Goal: Task Accomplishment & Management: Manage account settings

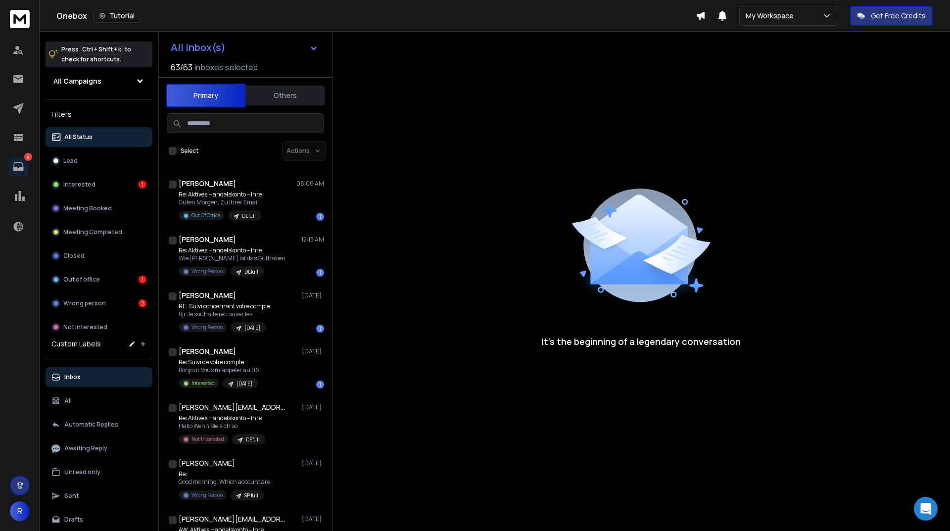
click at [268, 92] on button "Others" at bounding box center [284, 96] width 79 height 22
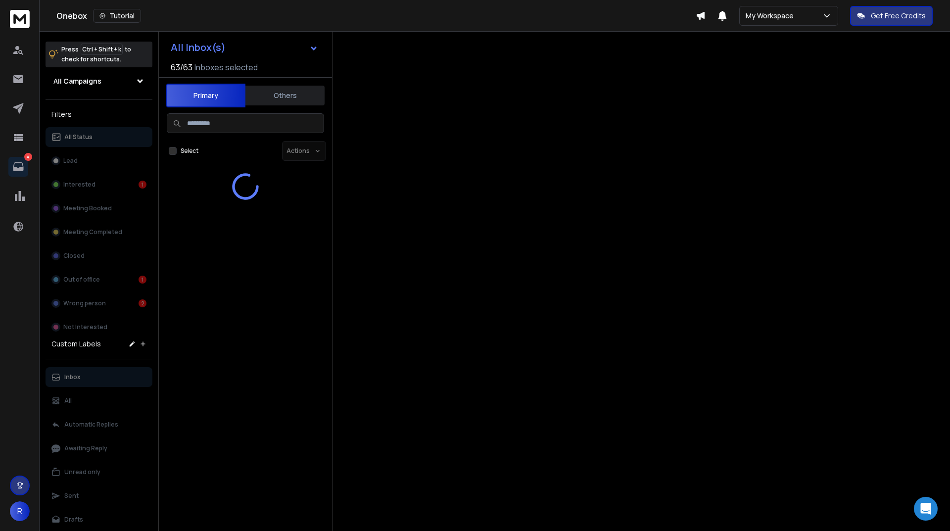
click at [194, 101] on button "Primary" at bounding box center [205, 96] width 79 height 24
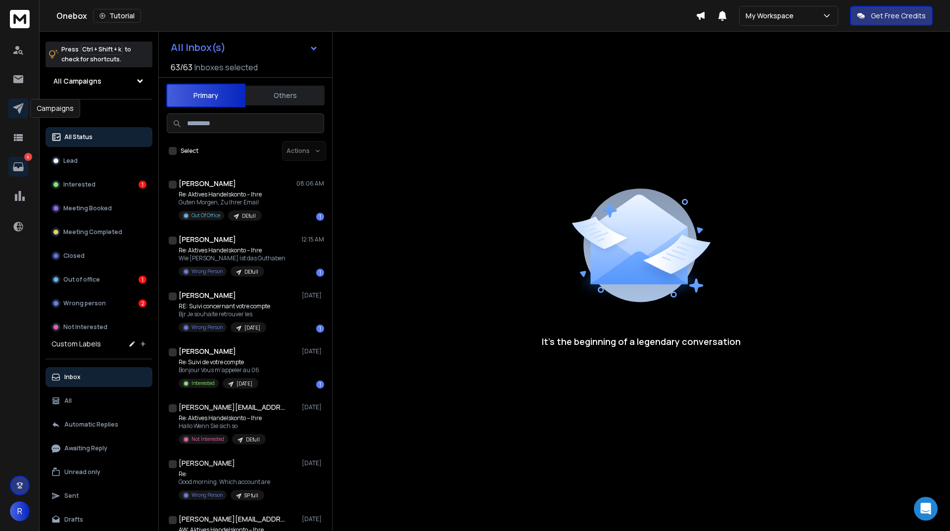
click at [16, 100] on link at bounding box center [18, 108] width 20 height 20
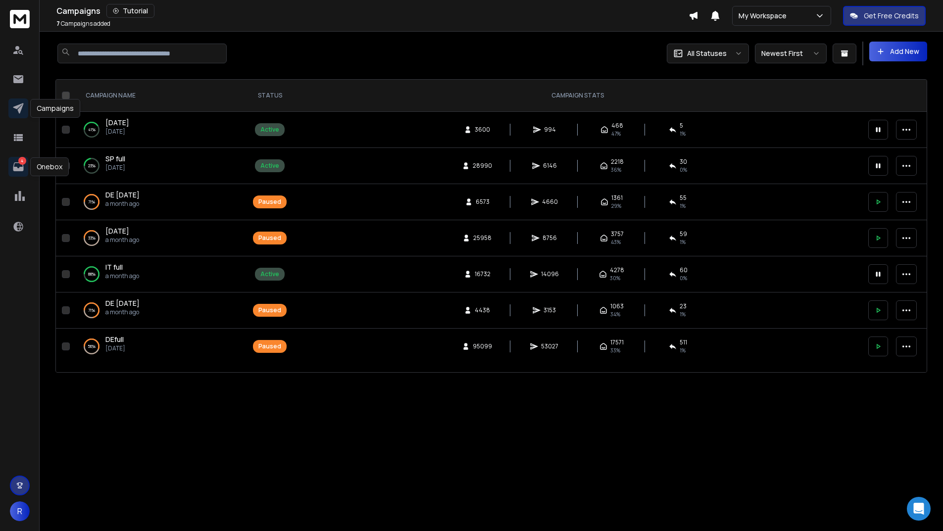
click at [23, 163] on p "4" at bounding box center [22, 161] width 8 height 8
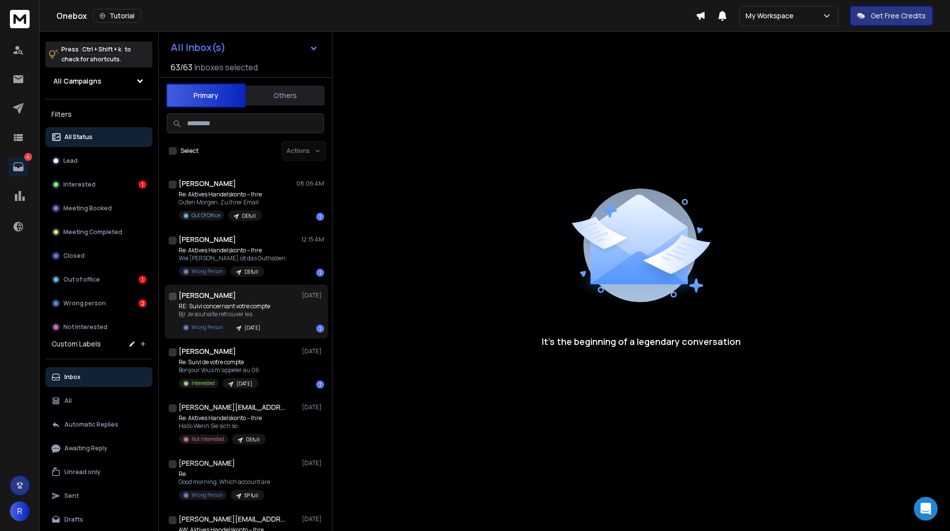
click at [280, 296] on div "Vincent LAUMAILLE 13 Oct" at bounding box center [251, 295] width 145 height 10
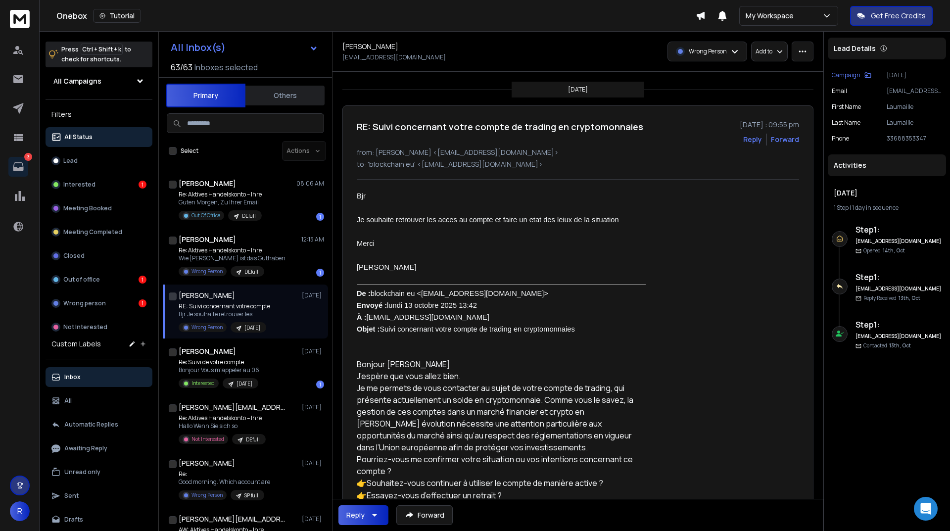
click at [172, 295] on button "button" at bounding box center [173, 296] width 8 height 8
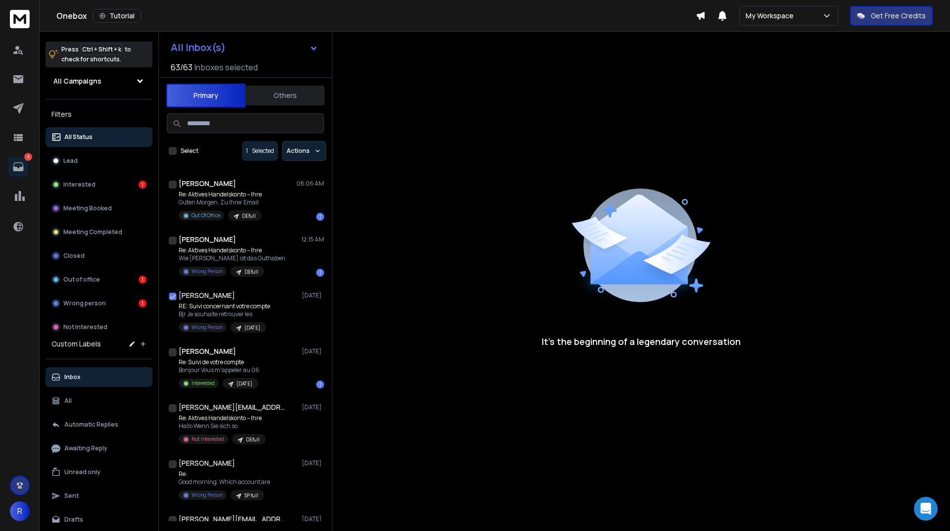
click at [299, 157] on button "Actions" at bounding box center [304, 151] width 44 height 20
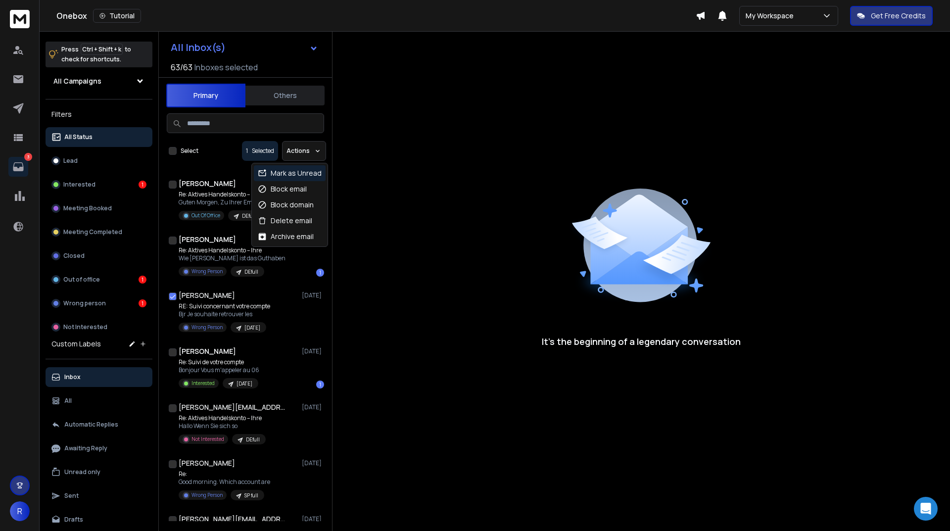
click at [289, 172] on div "Mark as Unread" at bounding box center [290, 173] width 64 height 10
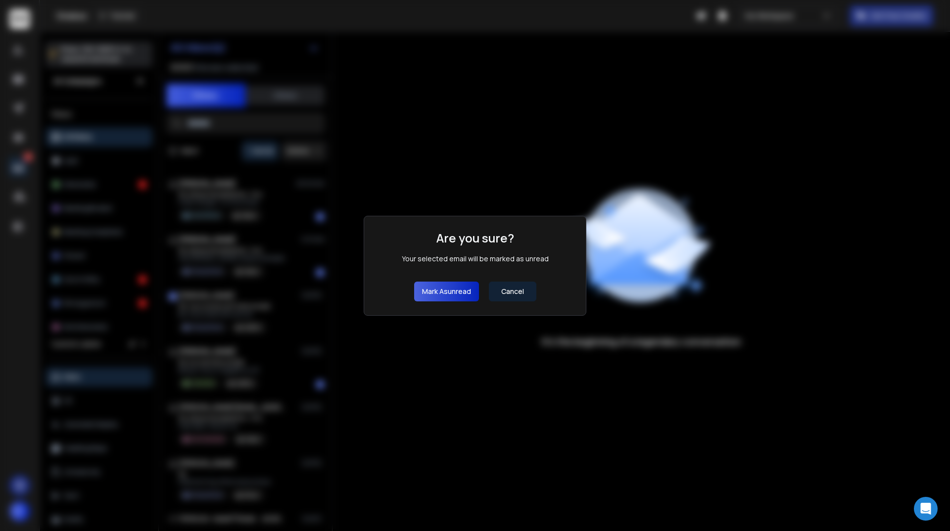
click at [470, 289] on p "Mark as unread" at bounding box center [446, 291] width 49 height 10
click at [470, 289] on div "Mark as unread Cancel" at bounding box center [475, 292] width 122 height 20
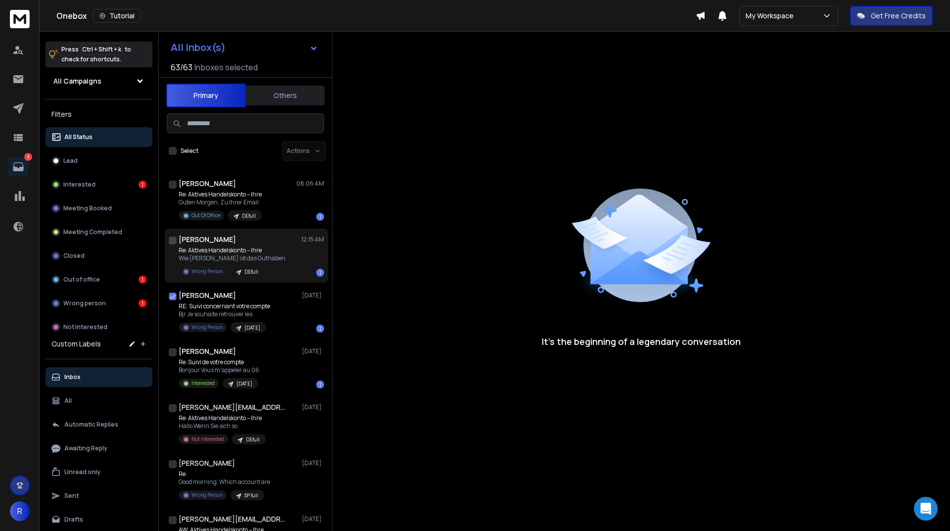
click at [242, 265] on div "Re: Aktives Handelskonto – Ihre Wie hoch ist das Guthaben Wrong Person DEfull" at bounding box center [232, 261] width 107 height 30
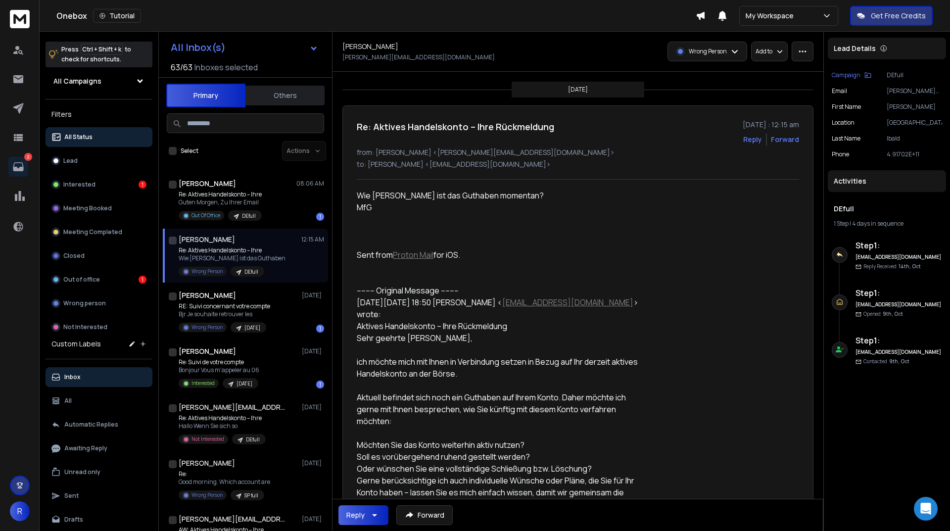
drag, startPoint x: 354, startPoint y: 194, endPoint x: 372, endPoint y: 203, distance: 19.3
click at [371, 203] on div "Re: Aktives Handelskonto – Ihre Rückmeldung 14 October 2025 : 12:15 am Reply Fo…" at bounding box center [577, 449] width 471 height 688
copy div "Wie hoch ist das Guthaben momentan? MfG"
drag, startPoint x: 423, startPoint y: 147, endPoint x: 464, endPoint y: 152, distance: 40.8
click at [460, 152] on p "from: Barbara Ibald <barbara.ibald@protonmail.com>" at bounding box center [578, 152] width 442 height 10
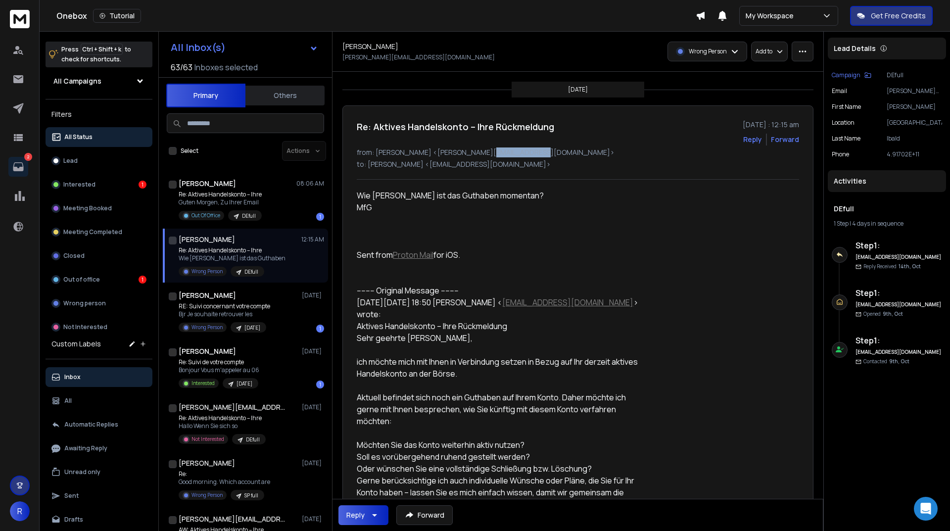
drag, startPoint x: 474, startPoint y: 152, endPoint x: 515, endPoint y: 154, distance: 40.7
click at [515, 154] on p "from: Barbara Ibald <barbara.ibald@protonmail.com>" at bounding box center [578, 152] width 442 height 10
click at [519, 153] on p "from: Barbara Ibald <barbara.ibald@protonmail.com>" at bounding box center [578, 152] width 442 height 10
drag, startPoint x: 519, startPoint y: 153, endPoint x: 422, endPoint y: 151, distance: 97.0
click at [422, 151] on p "from: Barbara Ibald <barbara.ibald@protonmail.com>" at bounding box center [578, 152] width 442 height 10
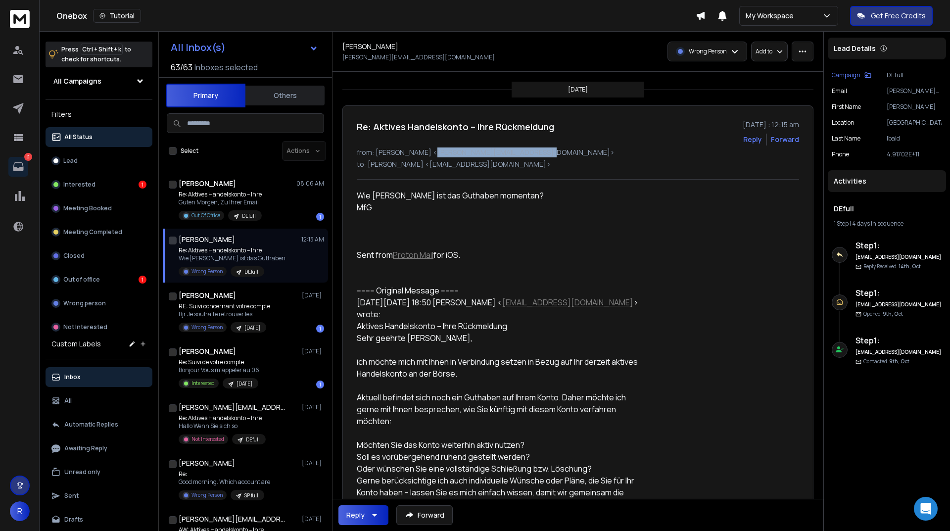
copy p "barbara.ibald@protonmail.com>"
click at [516, 426] on div "Aktuell befindet sich noch ein Guthaben auf Ihrem Konto. Daher möchte ich gerne…" at bounding box center [501, 409] width 289 height 36
drag, startPoint x: 417, startPoint y: 160, endPoint x: 527, endPoint y: 168, distance: 111.1
click at [527, 168] on p "to: Amelia Clarke <ameliaclarke@bitcoincompany.info>" at bounding box center [578, 164] width 442 height 10
copy p "[EMAIL_ADDRESS][DOMAIN_NAME]"
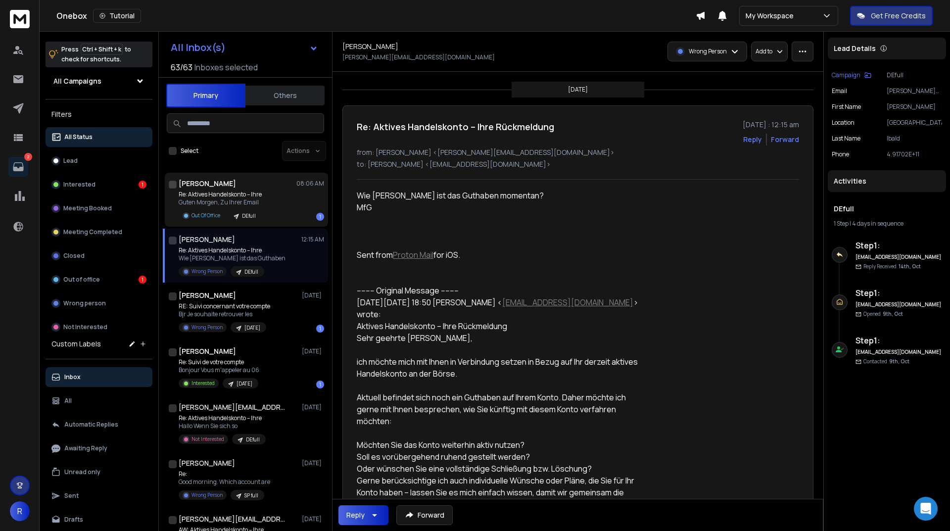
click at [262, 181] on div "Matthias Landerer 08:06 AM" at bounding box center [251, 184] width 145 height 10
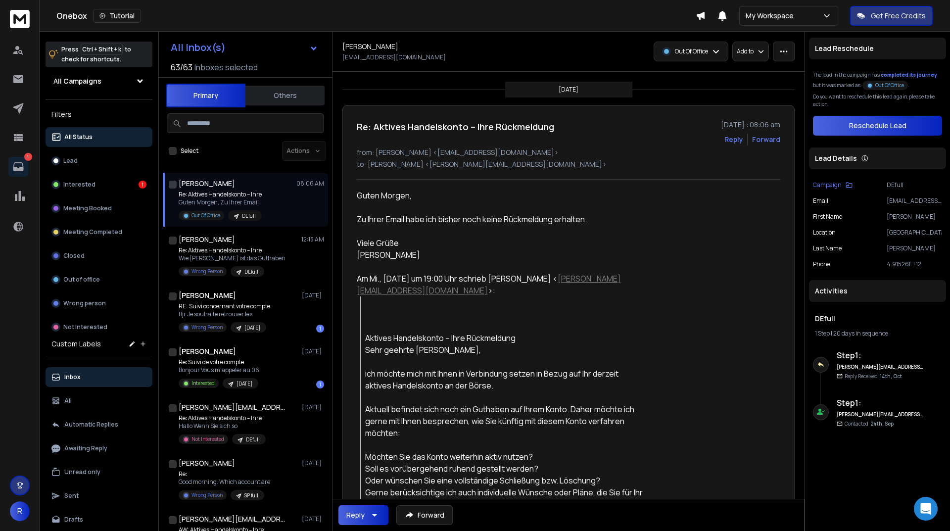
drag, startPoint x: 354, startPoint y: 197, endPoint x: 425, endPoint y: 255, distance: 91.0
click at [425, 255] on div "Re: Aktives Handelskonto – Ihre Rückmeldung 14 October 2025 : 08:06 am Reply Fo…" at bounding box center [568, 485] width 452 height 760
copy div "Guten Morgen, Zu Ihrer Email habe ich bisher noch keine Rückmeldung erhalten. V…"
drag, startPoint x: 438, startPoint y: 152, endPoint x: 542, endPoint y: 157, distance: 104.1
click at [542, 157] on div "Re: Aktives Handelskonto – Ihre Rückmeldung 14 October 2025 : 08:06 am Reply Fo…" at bounding box center [569, 144] width 424 height 49
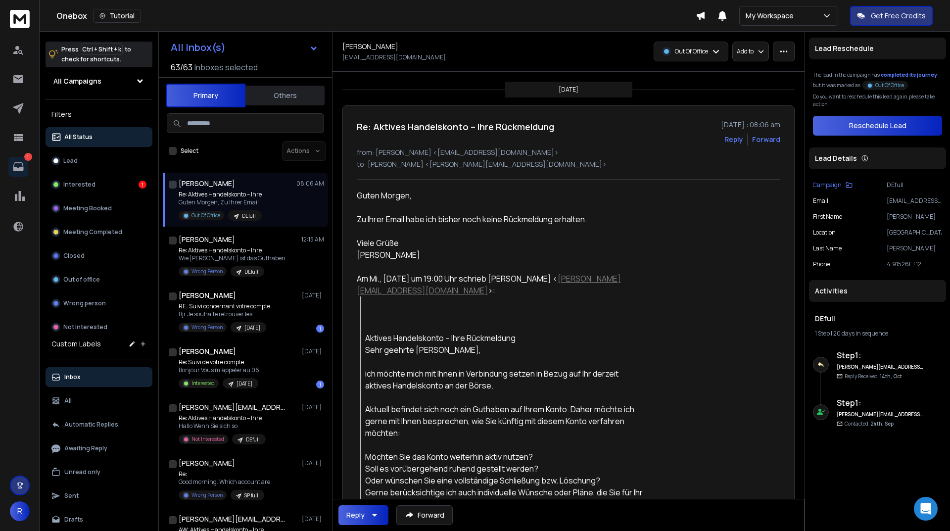
copy p "matthias.landerer60@gmail.com"
click at [260, 122] on input at bounding box center [245, 123] width 157 height 20
paste input "**********"
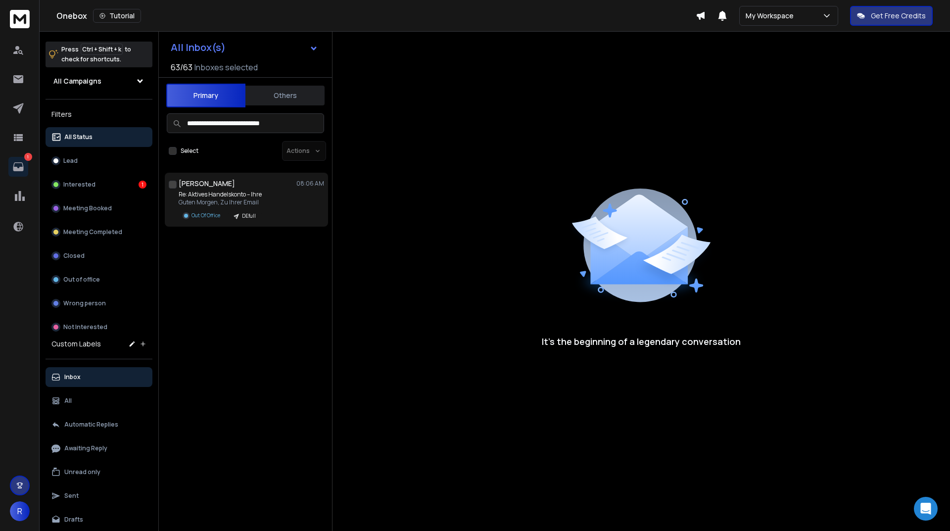
type input "**********"
click at [289, 193] on div "Re: Aktives Handelskonto – Ihre Guten Morgen, Zu Ihrer Email Out Of Office DEfu…" at bounding box center [251, 206] width 145 height 30
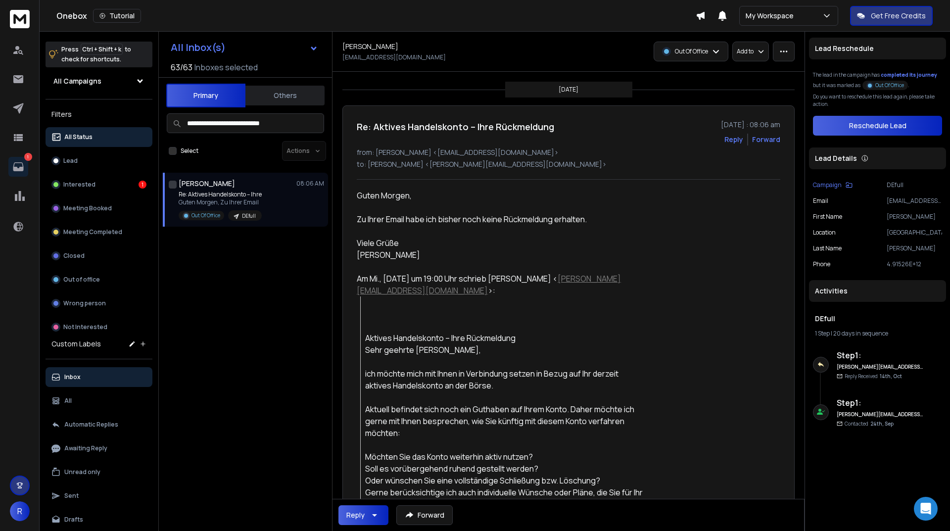
drag, startPoint x: 355, startPoint y: 194, endPoint x: 429, endPoint y: 254, distance: 95.4
click at [429, 254] on div "Re: Aktives Handelskonto – Ihre Rückmeldung 14 October 2025 : 08:06 am Reply Fo…" at bounding box center [568, 485] width 452 height 760
copy div "Guten Morgen, Zu Ihrer Email habe ich bisher noch keine Rückmeldung erhalten. V…"
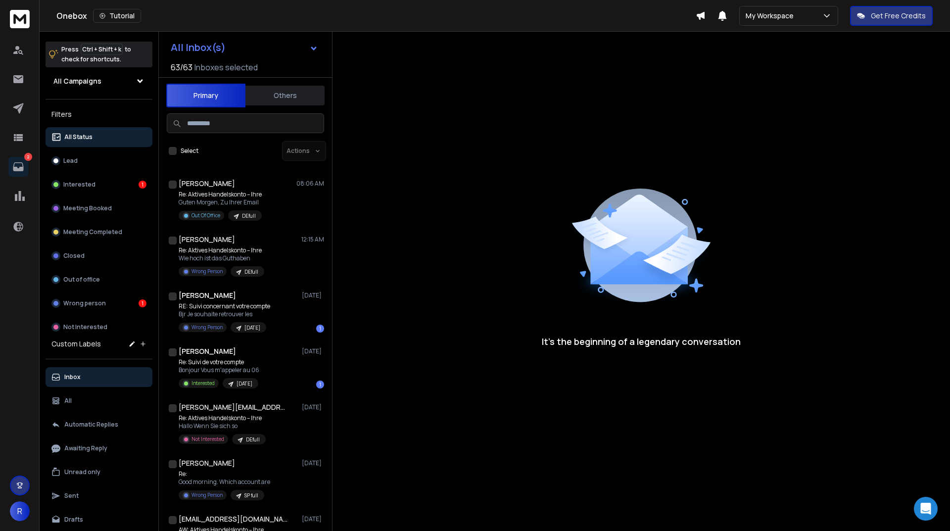
click at [288, 89] on button "Others" at bounding box center [284, 96] width 79 height 22
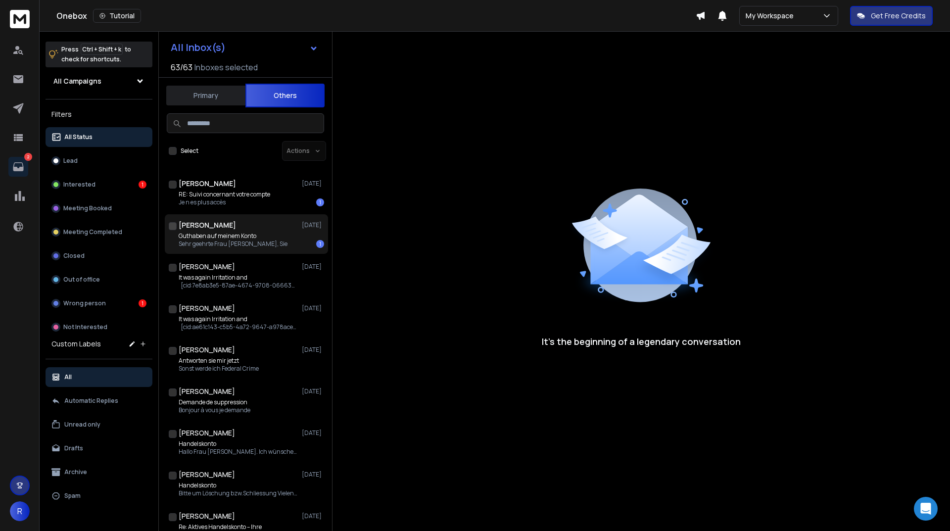
click at [236, 225] on h1 "[PERSON_NAME]" at bounding box center [207, 225] width 57 height 10
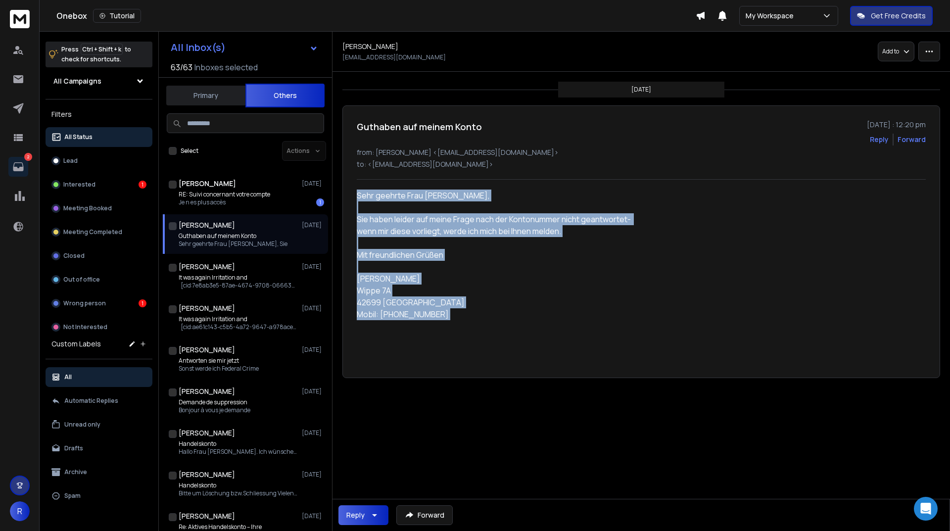
drag, startPoint x: 378, startPoint y: 205, endPoint x: 465, endPoint y: 322, distance: 145.3
click at [465, 323] on div "Guthaben auf meinem Konto 13 October 2025 : 12:20 pm Reply Forward from: Matthi…" at bounding box center [641, 241] width 598 height 273
copy div "Sehr geehrte Frau Ricci, Sie haben leider auf meine Frage nach der Kontonummer …"
click at [583, 285] on div "Sehr geehrte Frau Ricci, Sie haben leider auf meine Frage nach der Kontonummer …" at bounding box center [505, 277] width 297 height 174
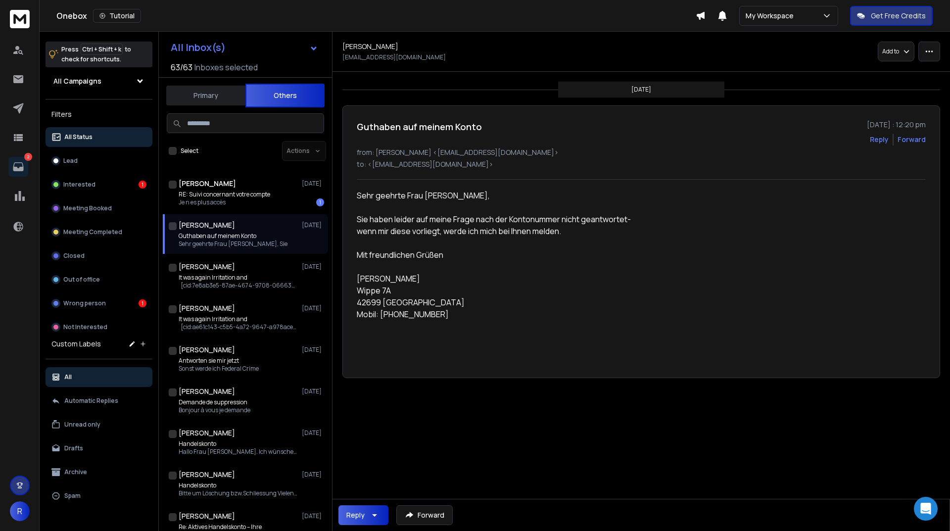
click at [181, 96] on button "Primary" at bounding box center [205, 96] width 79 height 22
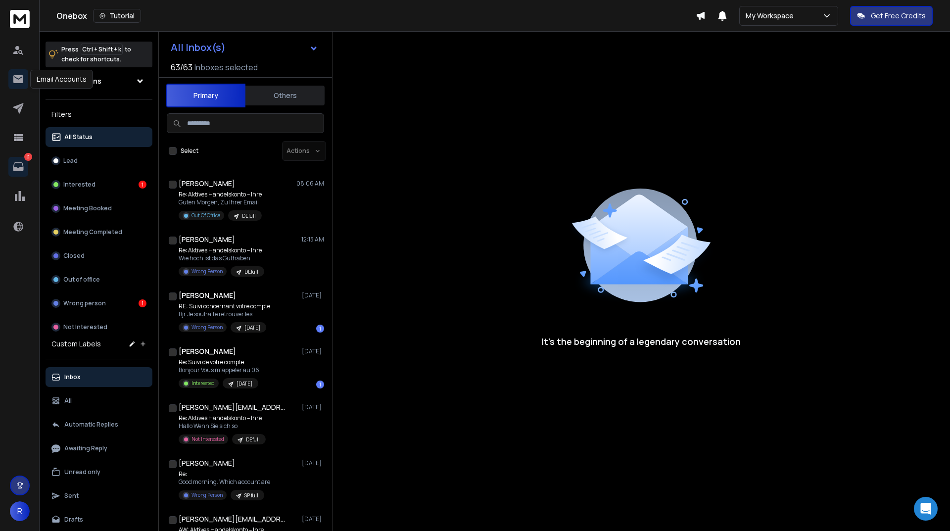
click at [22, 71] on link at bounding box center [18, 79] width 20 height 20
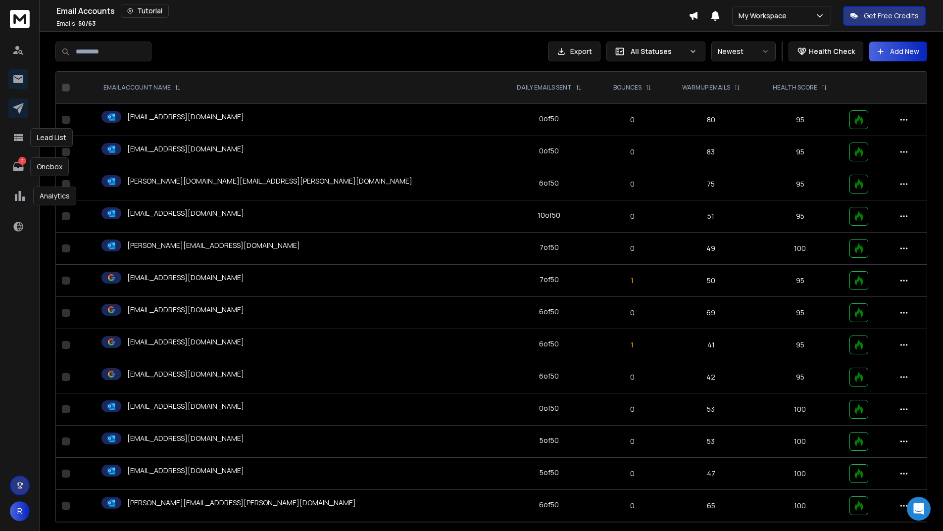
click at [16, 114] on icon at bounding box center [18, 108] width 12 height 12
